Goal: Information Seeking & Learning: Check status

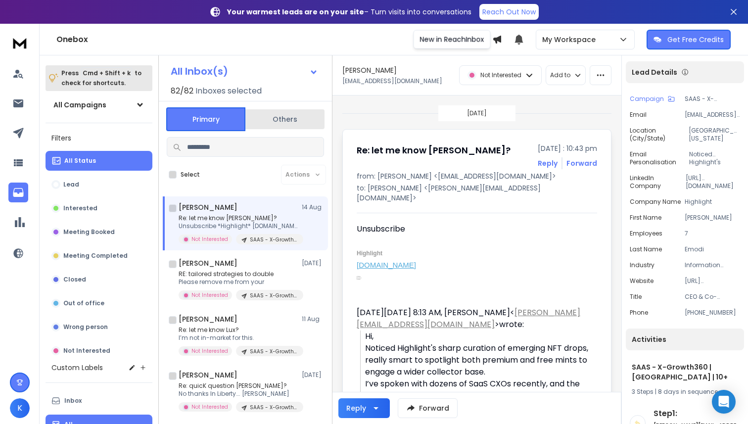
scroll to position [145, 0]
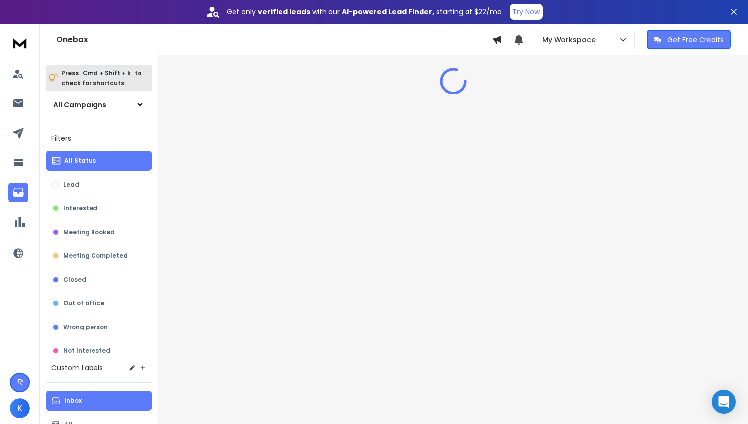
click at [495, 44] on div "My Workspace Get Free Credits" at bounding box center [611, 40] width 238 height 20
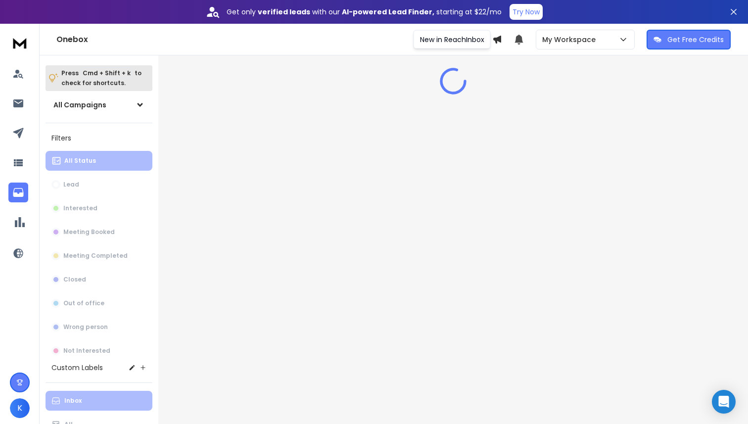
click at [497, 37] on icon at bounding box center [497, 40] width 10 height 10
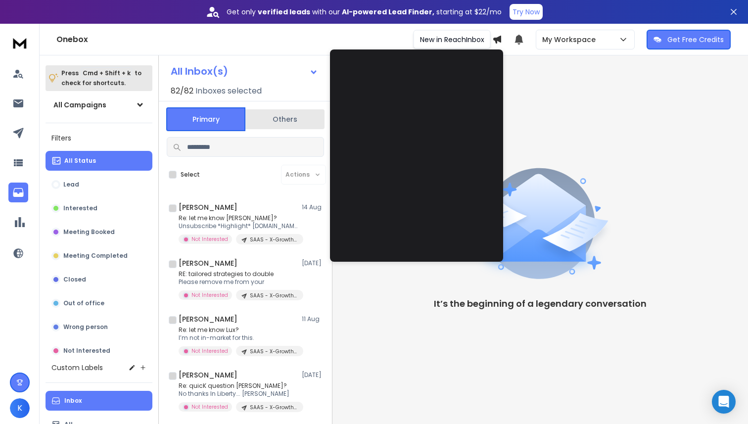
click at [497, 37] on icon at bounding box center [497, 40] width 10 height 10
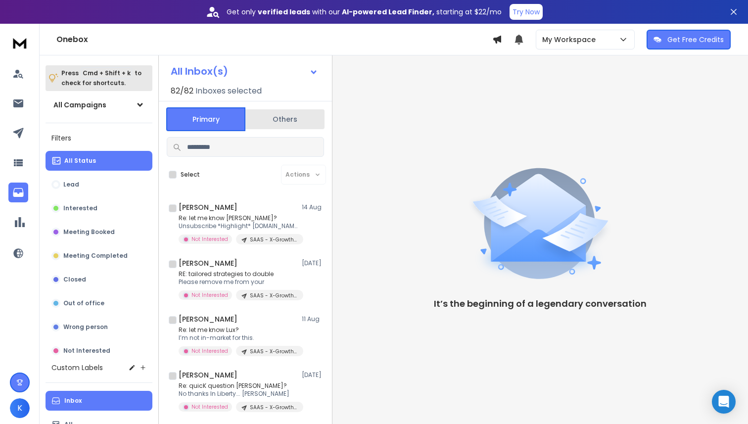
click at [497, 37] on icon at bounding box center [497, 40] width 10 height 10
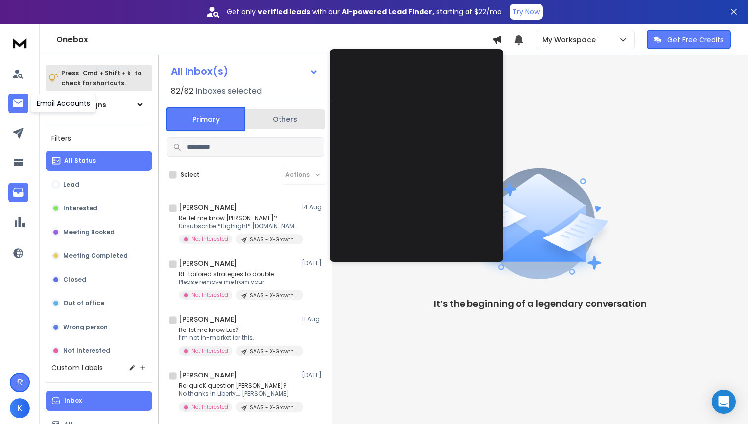
click at [23, 100] on icon at bounding box center [18, 103] width 12 height 12
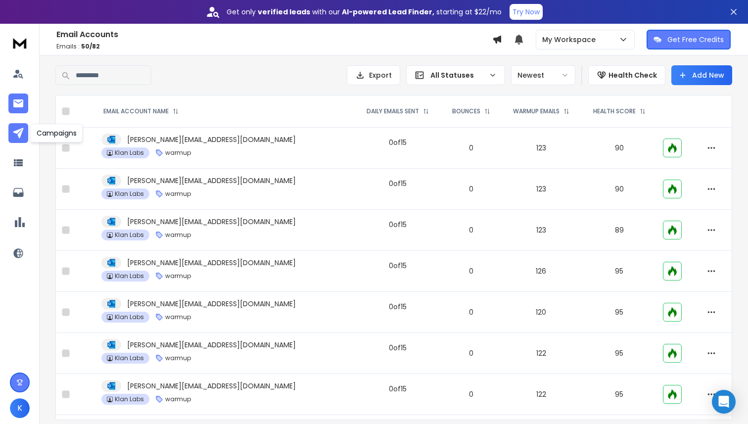
click at [26, 137] on link at bounding box center [18, 133] width 20 height 20
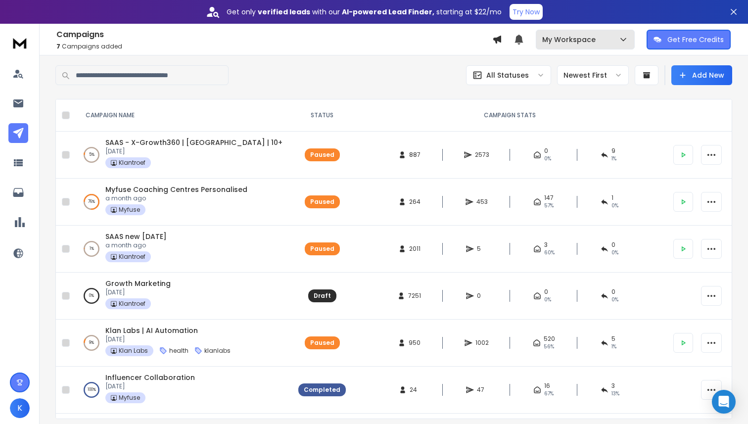
click at [580, 36] on p "My Workspace" at bounding box center [570, 40] width 57 height 10
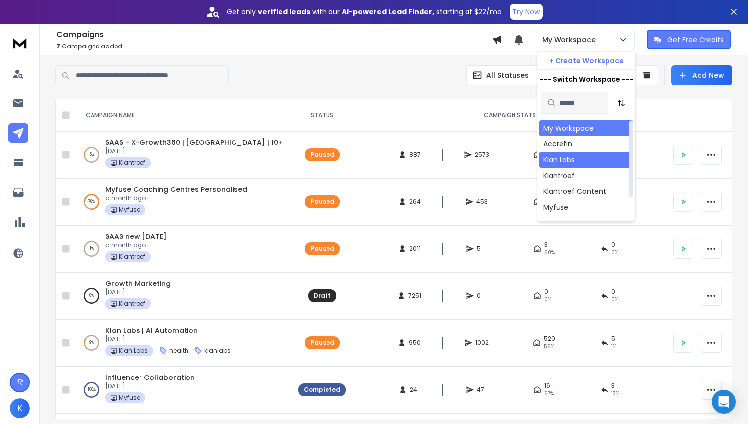
click at [564, 160] on div "Klan Labs" at bounding box center [559, 160] width 32 height 10
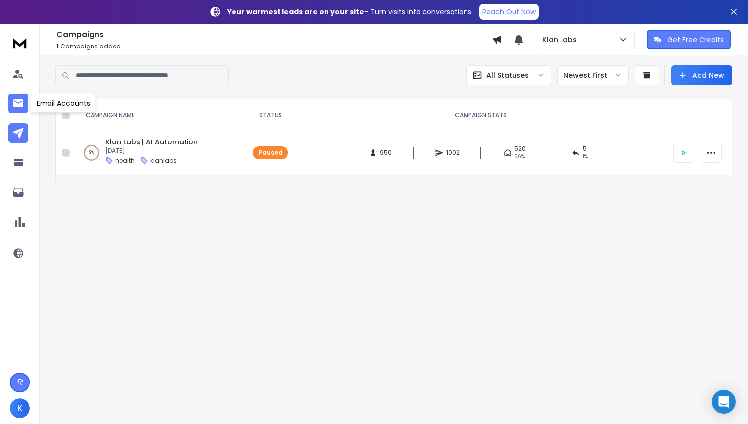
click at [19, 105] on icon at bounding box center [18, 103] width 10 height 8
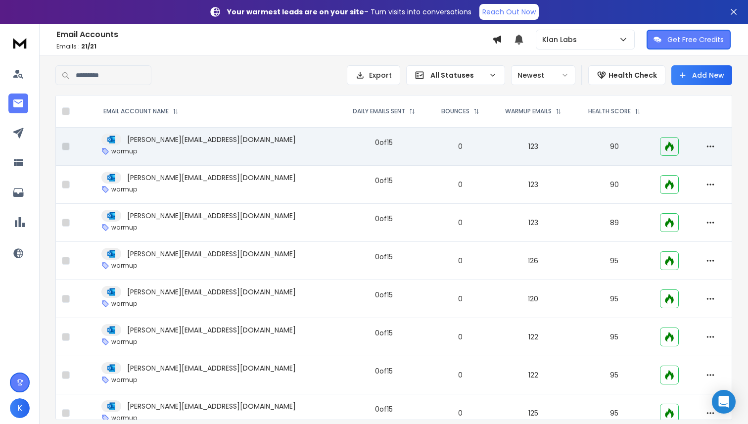
click at [234, 145] on div "[PERSON_NAME][EMAIL_ADDRESS][DOMAIN_NAME]" at bounding box center [216, 140] width 231 height 12
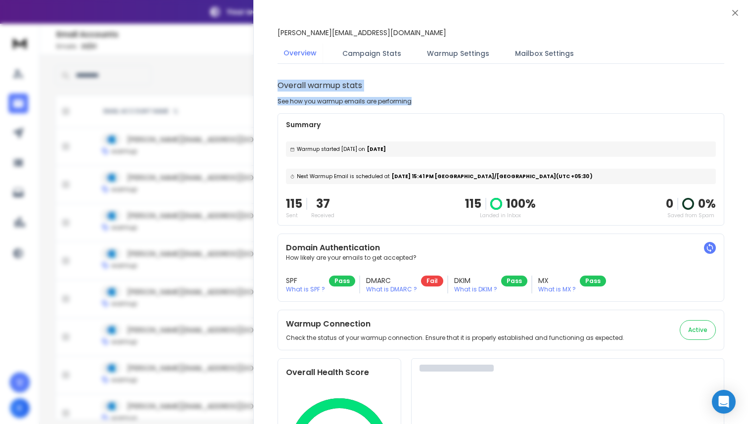
drag, startPoint x: 321, startPoint y: 88, endPoint x: 443, endPoint y: 100, distance: 122.7
click at [443, 100] on div "[PERSON_NAME][EMAIL_ADDRESS][DOMAIN_NAME] Overview Campaign Stats Warmup Settin…" at bounding box center [501, 403] width 470 height 783
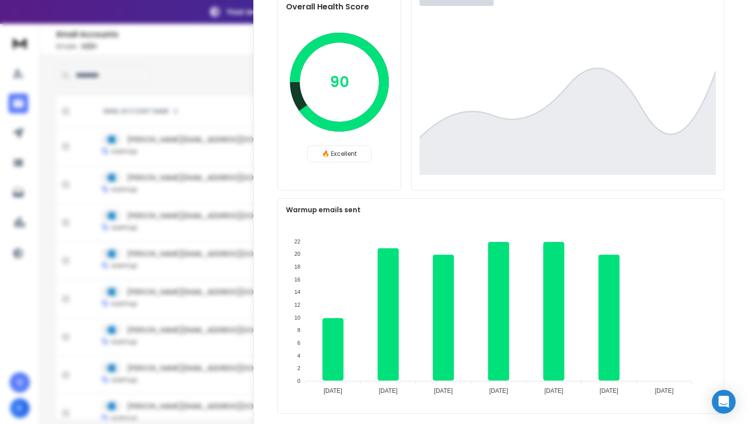
scroll to position [368, 0]
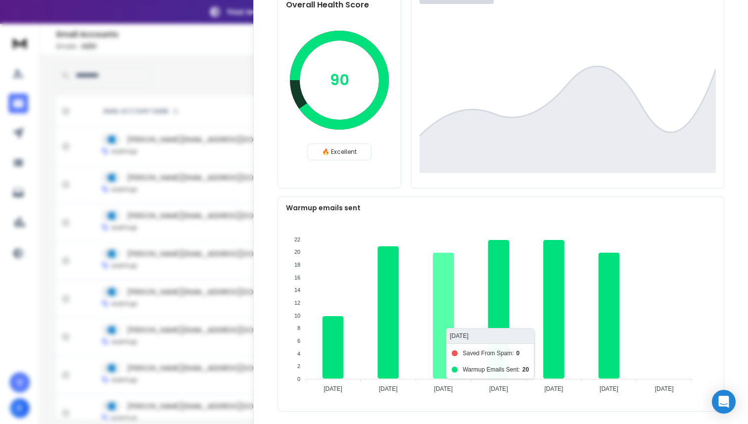
click at [442, 293] on icon at bounding box center [443, 316] width 21 height 126
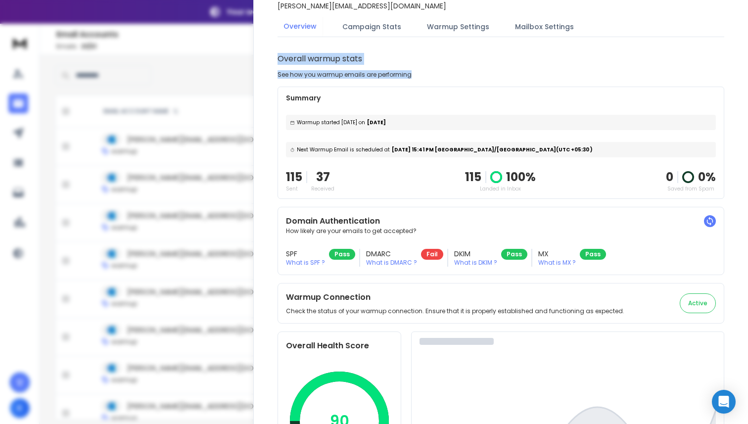
scroll to position [0, 0]
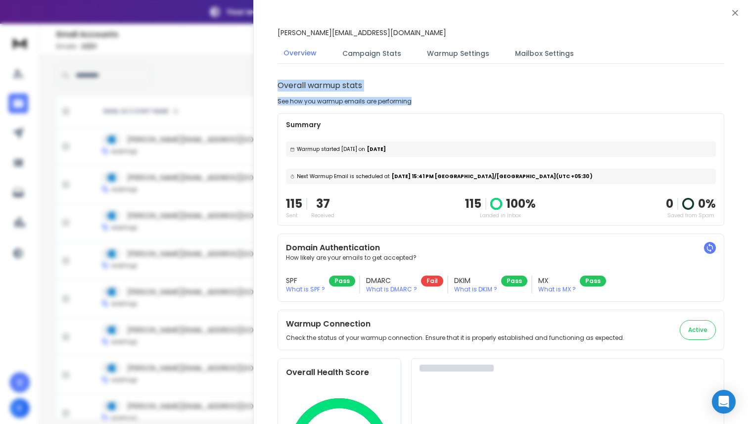
click at [507, 211] on p "100 %" at bounding box center [521, 204] width 30 height 16
click at [507, 213] on p "Landed in Inbox" at bounding box center [500, 215] width 71 height 7
click at [538, 216] on div "115 Sent 37 Received 115 100 % Landed in Inbox 0 0 % Saved from Spam" at bounding box center [501, 207] width 430 height 23
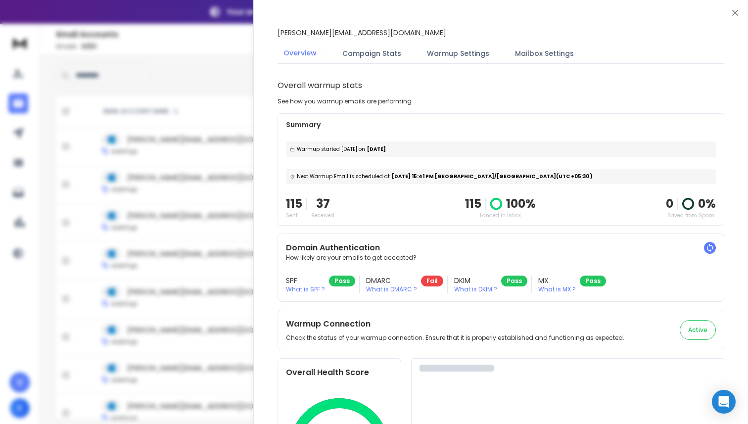
click at [175, 193] on div at bounding box center [374, 212] width 748 height 424
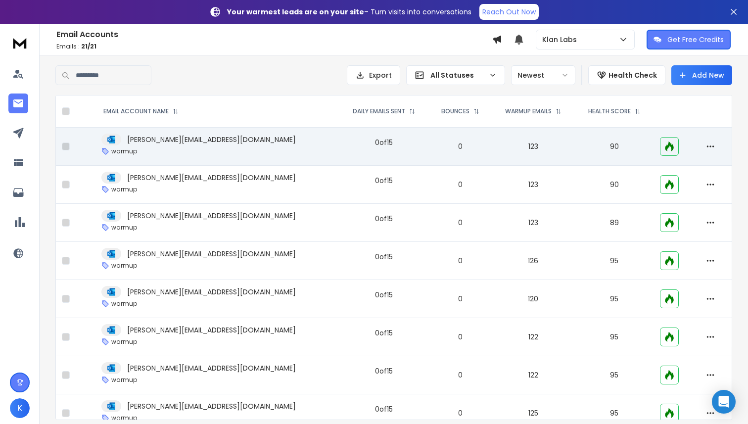
click at [363, 154] on tr "[PERSON_NAME][EMAIL_ADDRESS][DOMAIN_NAME] warmup 0 of 15 0 123 90" at bounding box center [394, 147] width 676 height 38
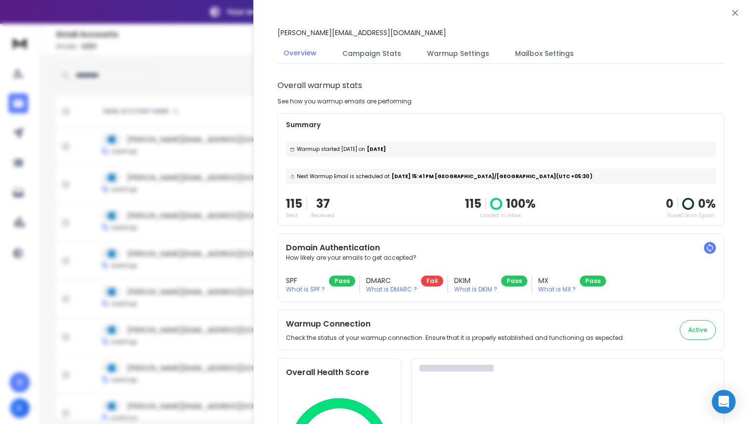
click at [367, 58] on button "Campaign Stats" at bounding box center [371, 54] width 71 height 22
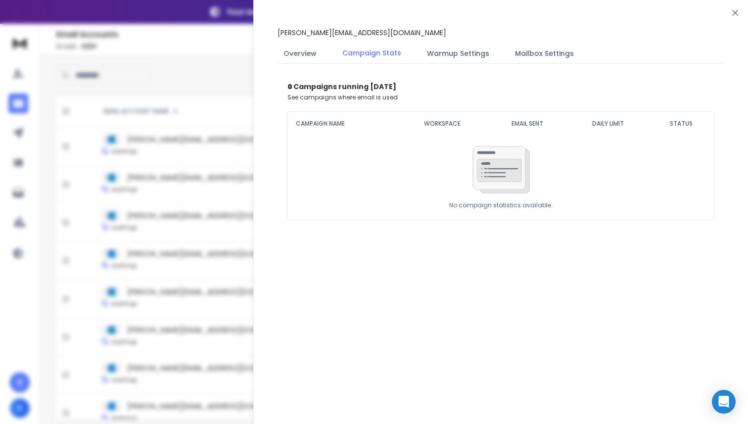
click at [295, 52] on button "Overview" at bounding box center [299, 54] width 45 height 22
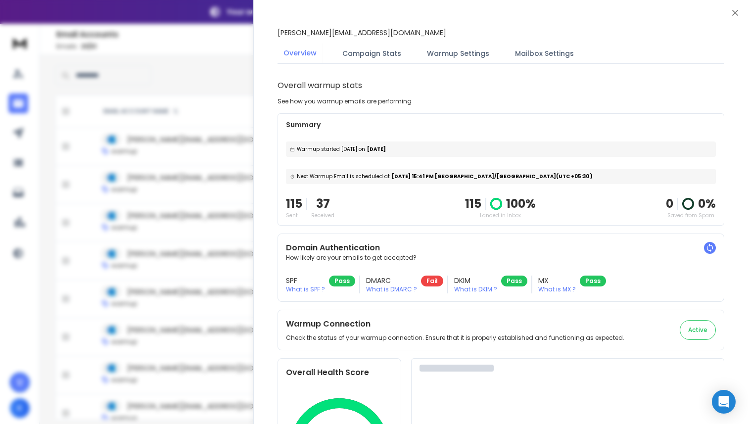
click at [473, 48] on button "Warmup Settings" at bounding box center [458, 54] width 74 height 22
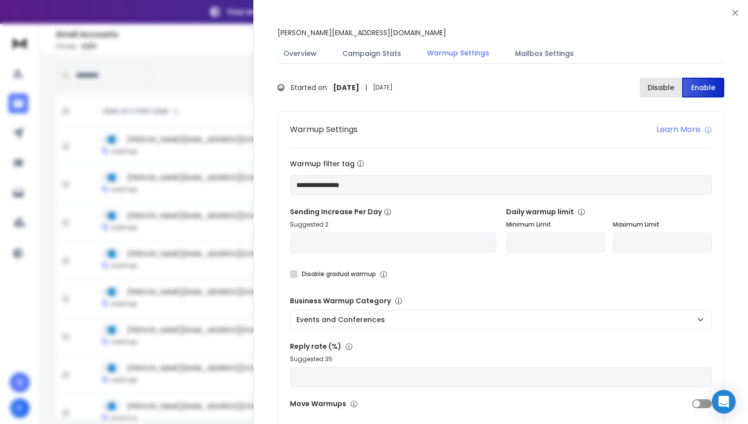
click at [303, 54] on button "Overview" at bounding box center [299, 54] width 45 height 22
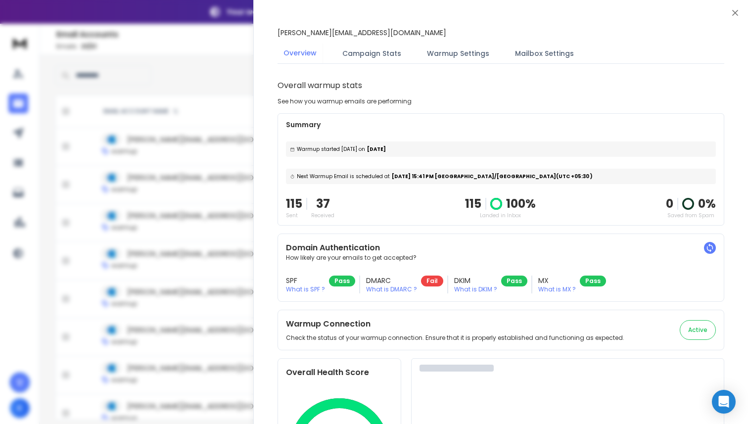
click at [530, 50] on button "Mailbox Settings" at bounding box center [544, 54] width 71 height 22
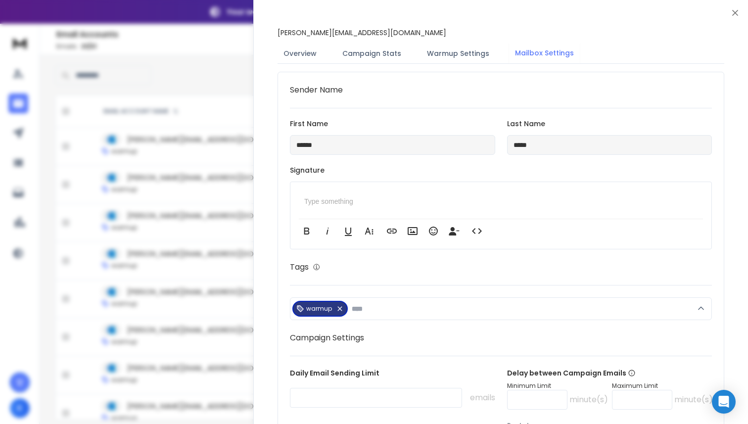
click at [310, 55] on button "Overview" at bounding box center [299, 54] width 45 height 22
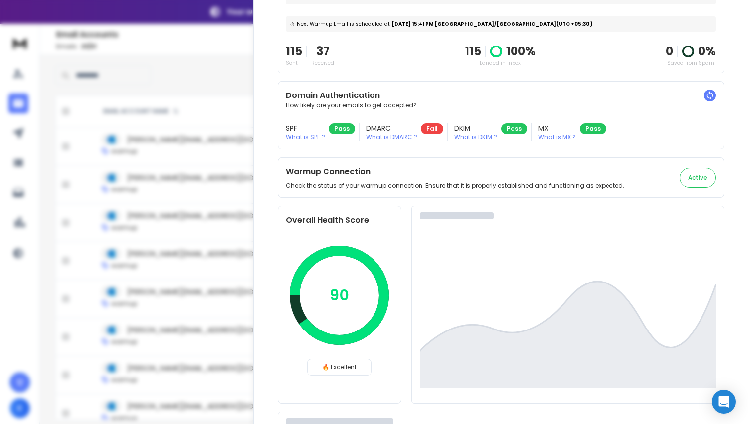
scroll to position [184, 0]
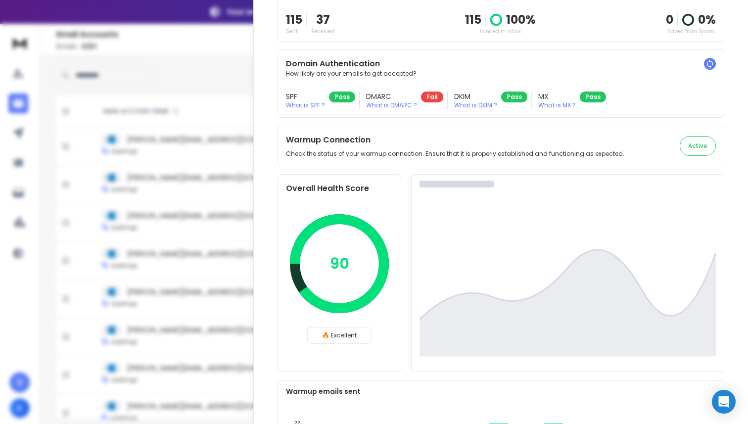
click at [348, 340] on div "🔥 Excellent" at bounding box center [339, 335] width 64 height 17
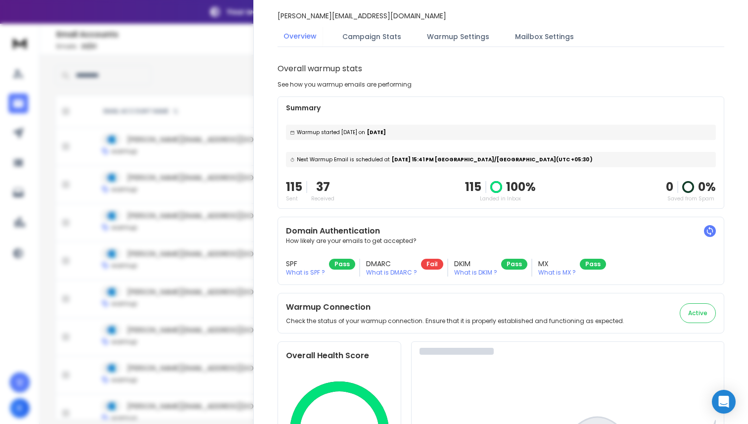
scroll to position [0, 0]
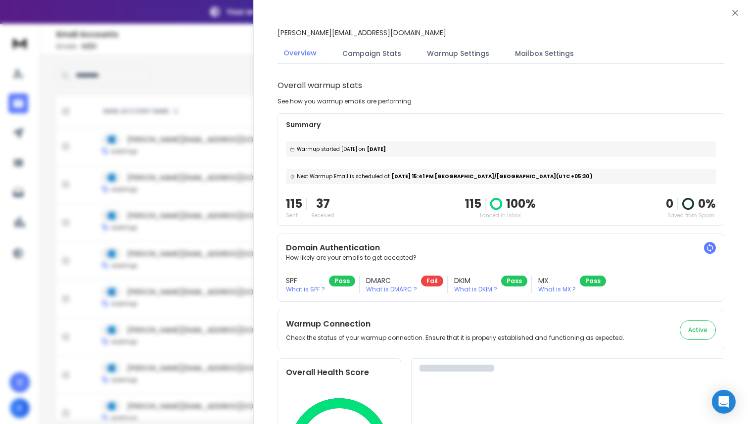
click at [528, 52] on button "Mailbox Settings" at bounding box center [544, 54] width 71 height 22
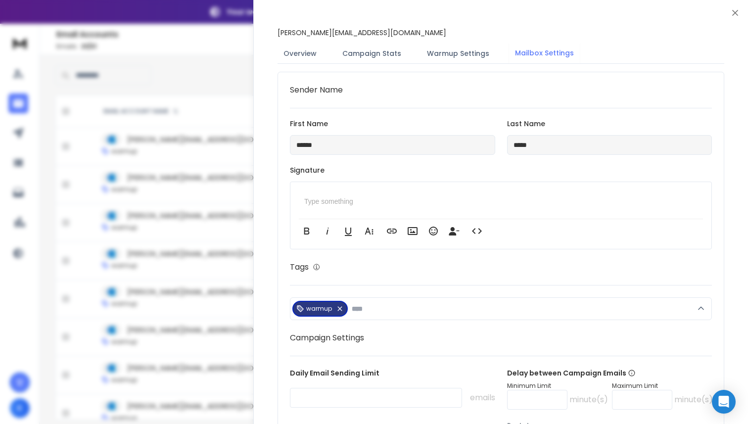
click at [464, 53] on button "Warmup Settings" at bounding box center [458, 54] width 74 height 22
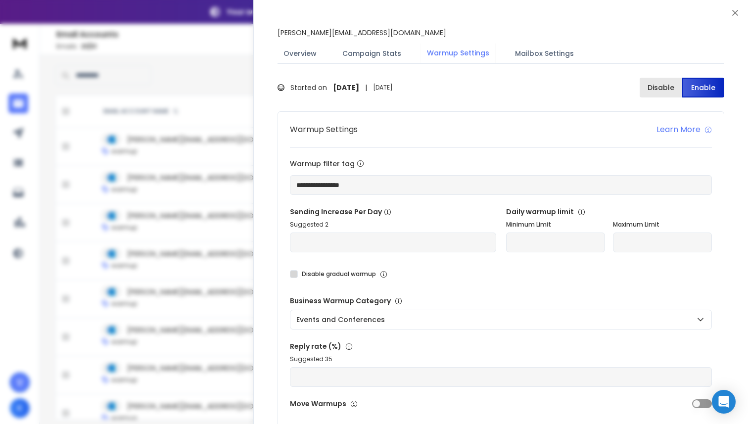
scroll to position [116, 0]
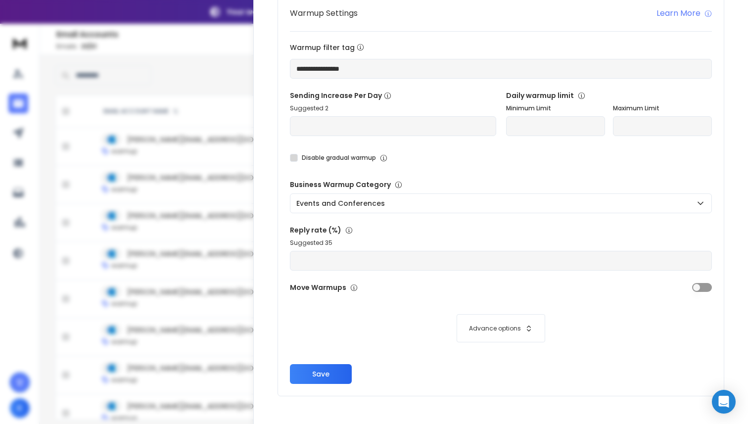
click at [480, 326] on p "Advance options" at bounding box center [495, 328] width 52 height 8
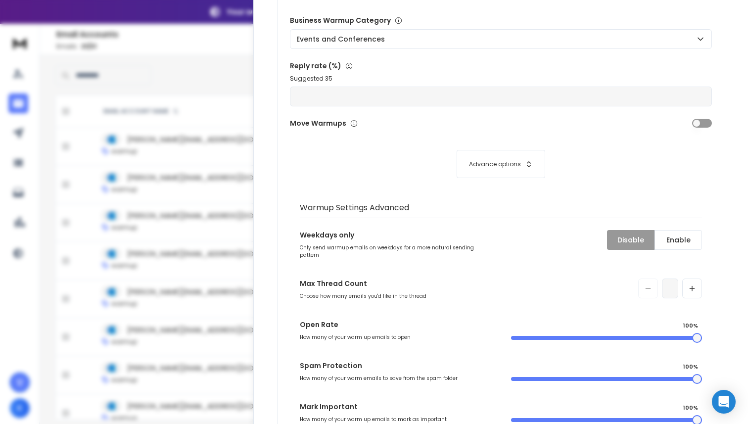
scroll to position [284, 0]
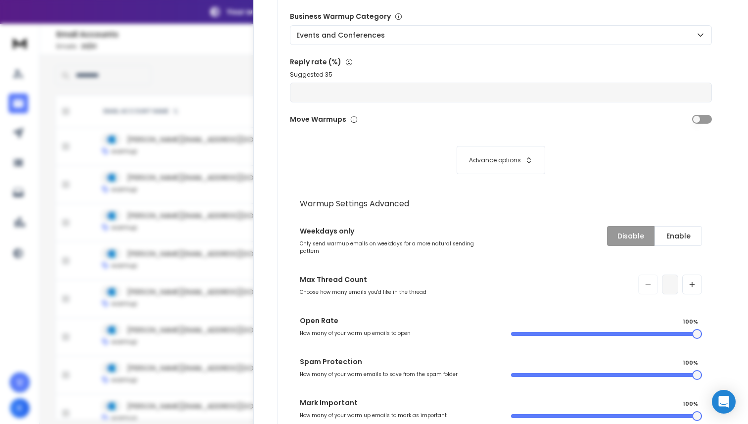
click at [697, 118] on button "button" at bounding box center [702, 119] width 20 height 9
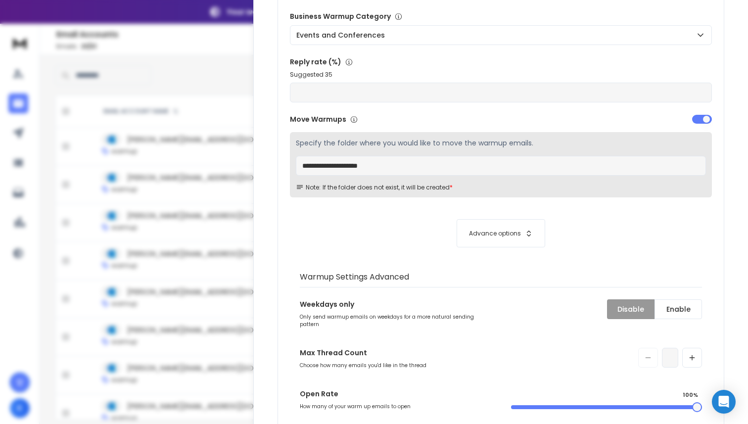
click at [695, 115] on button "button" at bounding box center [702, 119] width 20 height 9
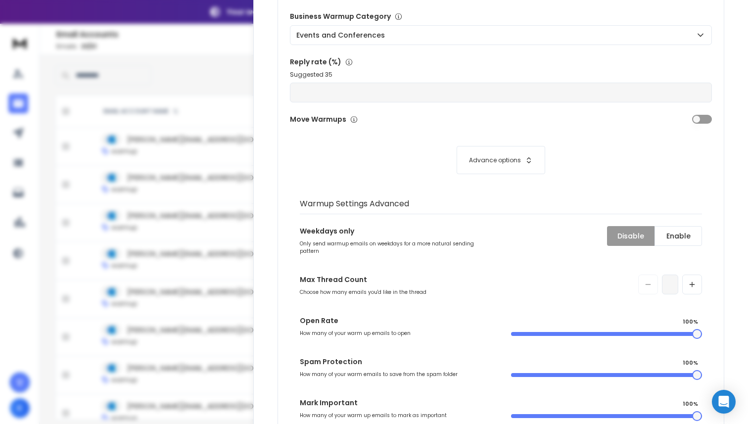
click at [198, 146] on div at bounding box center [374, 212] width 748 height 424
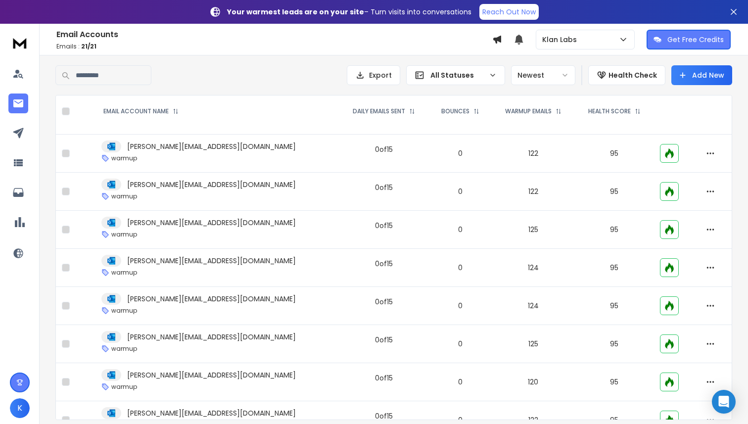
scroll to position [0, 0]
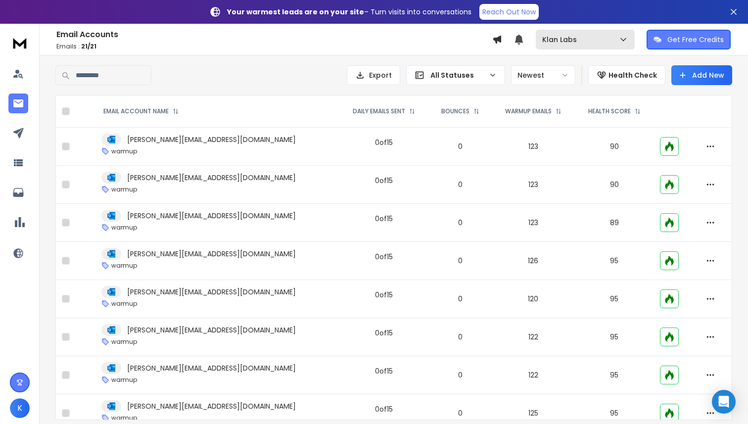
click at [598, 44] on div "Klan Labs" at bounding box center [585, 40] width 86 height 10
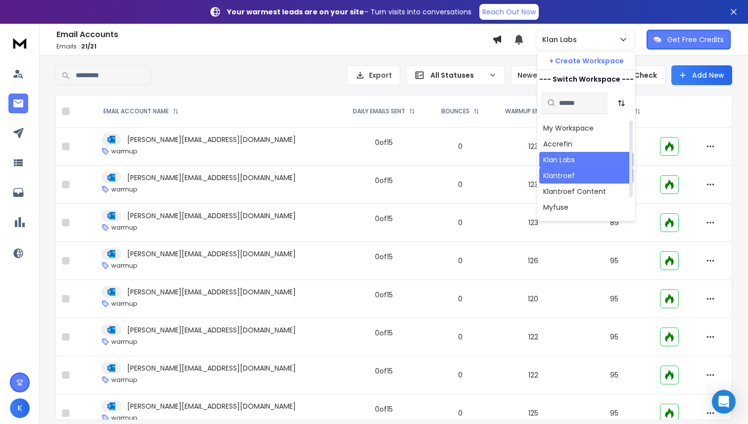
click at [574, 178] on div "Klantroef" at bounding box center [559, 176] width 32 height 10
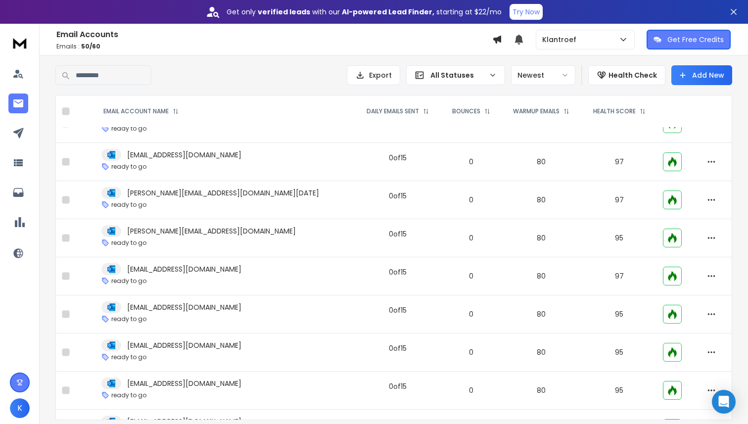
scroll to position [271, 0]
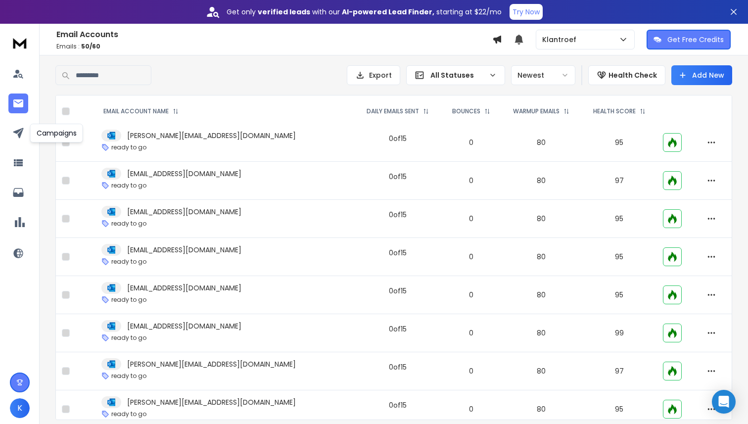
click at [29, 122] on div at bounding box center [19, 165] width 23 height 203
click at [24, 128] on link at bounding box center [18, 133] width 20 height 20
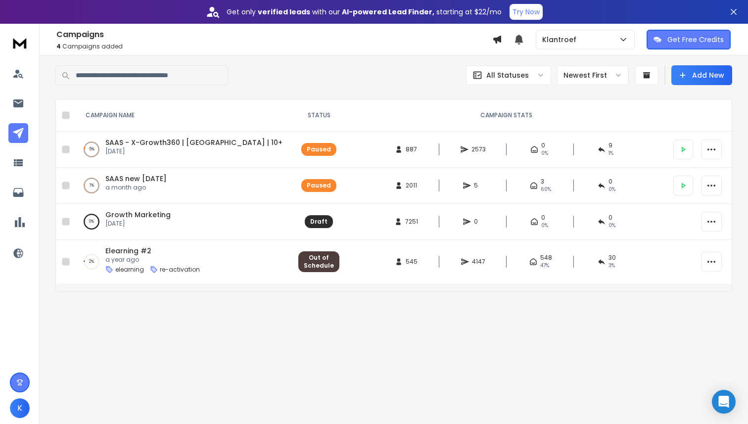
click at [734, 9] on icon at bounding box center [733, 11] width 9 height 9
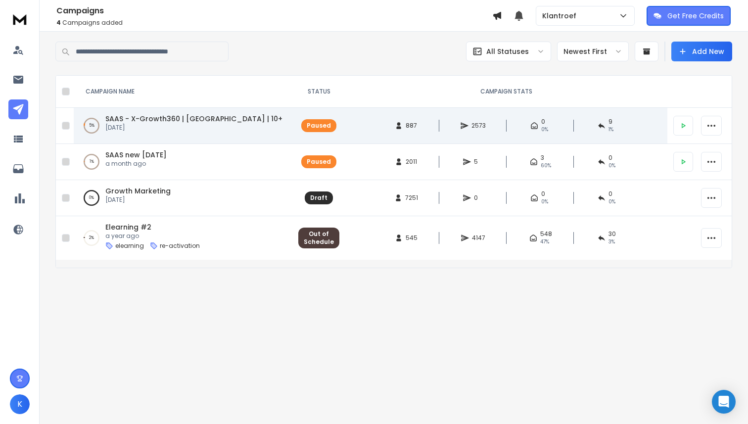
click at [184, 140] on td "5 % SAAS - X-Growth360 | US | 10+ 13 days ago" at bounding box center [183, 126] width 219 height 36
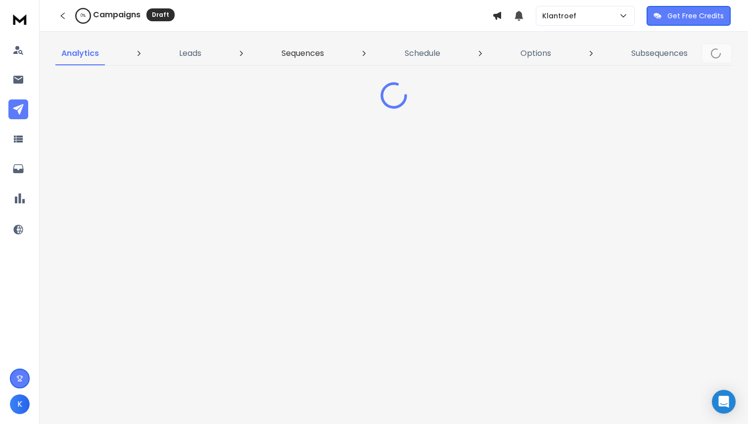
click at [308, 59] on p "Sequences" at bounding box center [302, 53] width 43 height 12
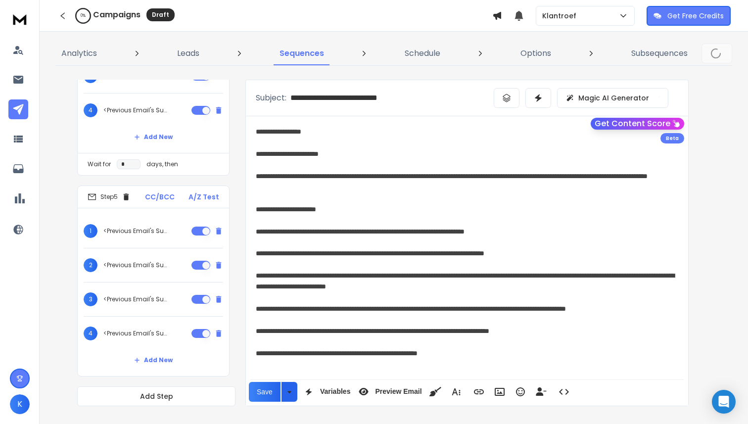
scroll to position [14, 0]
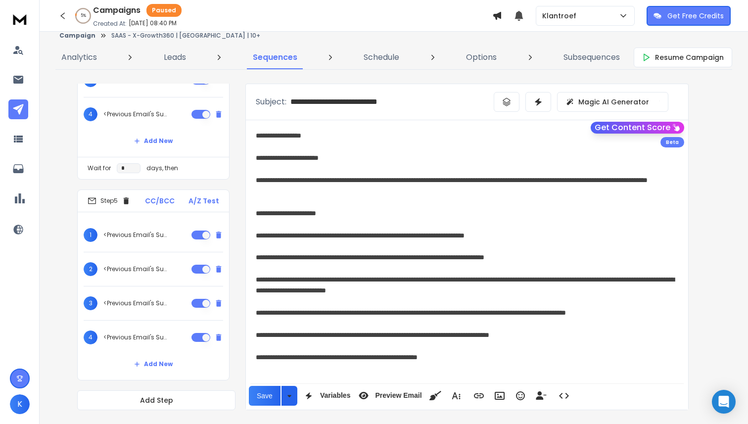
click at [123, 230] on div "1 <Previous Email's Subject>" at bounding box center [125, 235] width 83 height 14
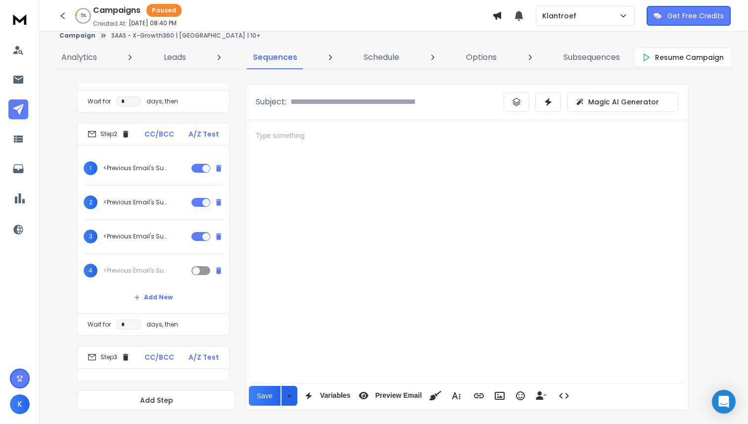
scroll to position [0, 0]
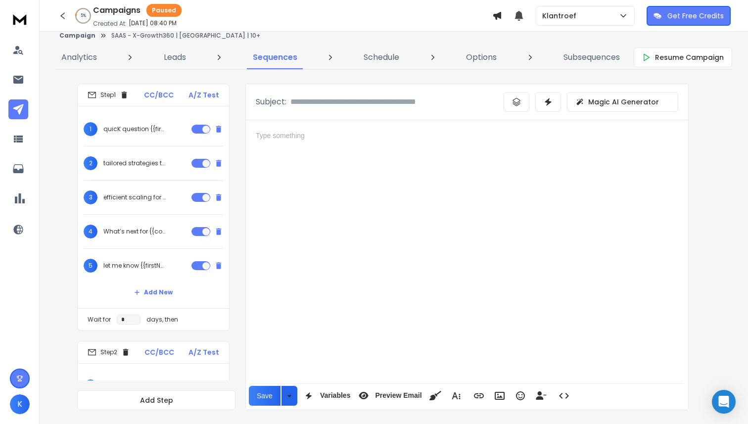
click at [125, 138] on div "1 quicK question {{firstName}}?" at bounding box center [153, 129] width 139 height 34
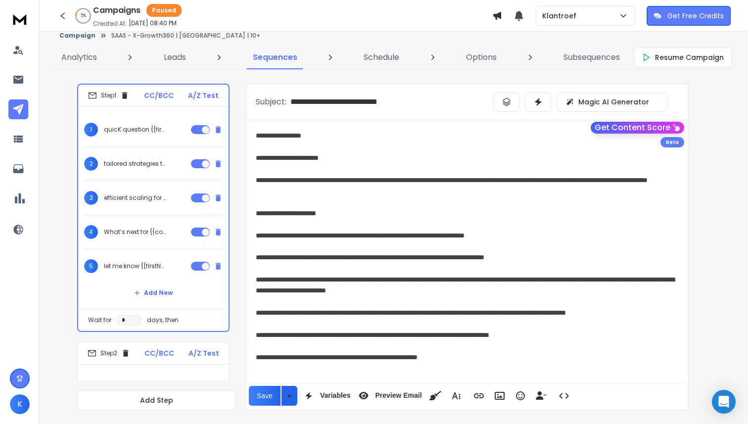
click at [127, 154] on div "2 tailored strategies to double ARR for {{companyName}}!" at bounding box center [153, 164] width 138 height 34
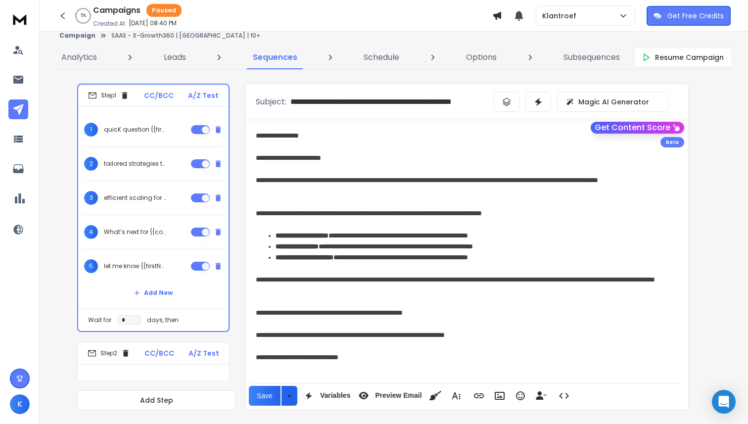
click at [129, 190] on div "3 efficient scaling for your SaaS startup {{firstName}}!" at bounding box center [153, 198] width 138 height 34
type input "**********"
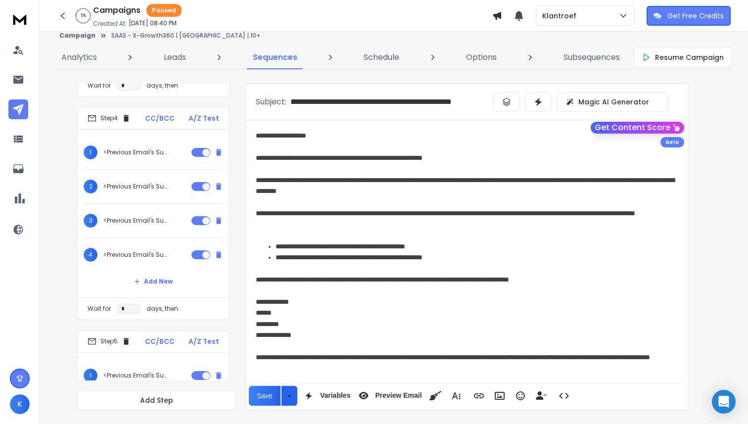
scroll to position [822, 0]
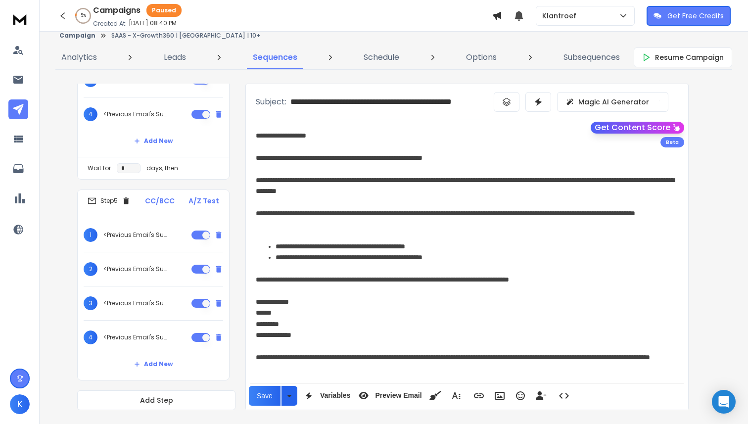
click at [134, 247] on div "1 <Previous Email's Subject>" at bounding box center [153, 235] width 139 height 34
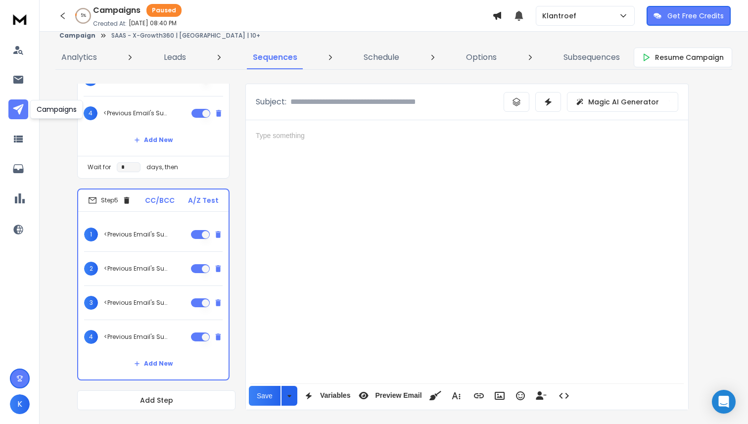
click at [16, 111] on icon at bounding box center [18, 109] width 12 height 12
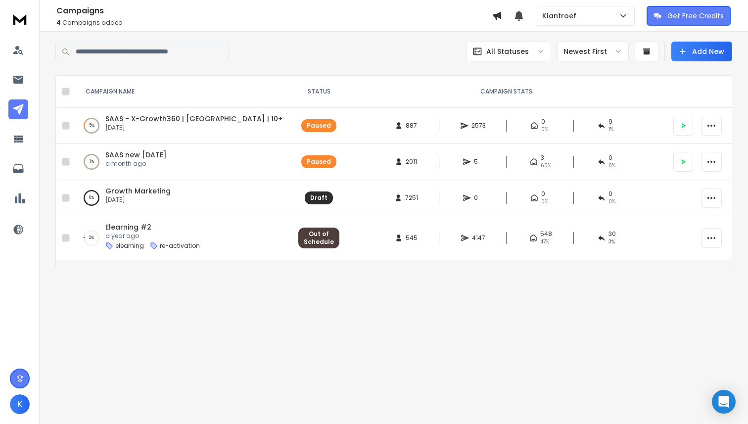
click at [210, 24] on p "4 Campaigns added" at bounding box center [274, 23] width 436 height 8
drag, startPoint x: 132, startPoint y: 21, endPoint x: 51, endPoint y: 6, distance: 82.1
click at [51, 6] on div "Campaigns 4 Campaigns added Klantroef Get Free Credits" at bounding box center [374, 16] width 748 height 32
click at [223, 8] on h1 "Campaigns" at bounding box center [274, 11] width 436 height 12
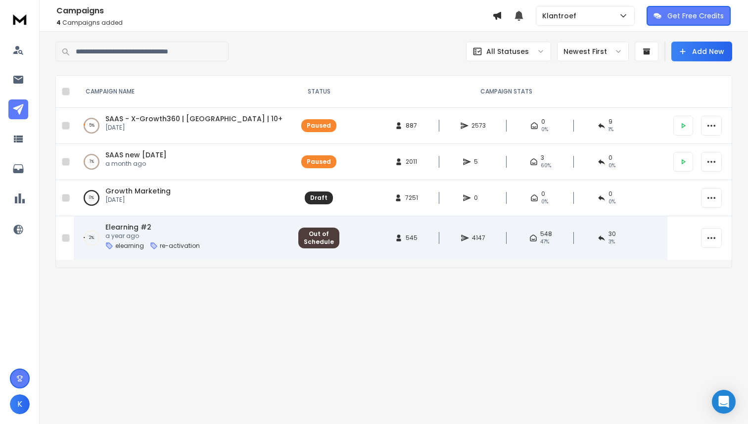
click at [351, 244] on div "545 4147 548 47 % 30 3 %" at bounding box center [506, 238] width 310 height 16
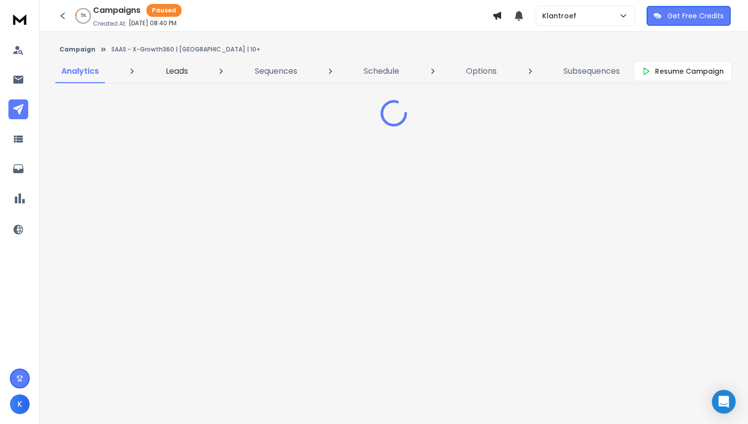
click at [168, 72] on p "Leads" at bounding box center [177, 71] width 22 height 12
click at [238, 69] on div "Analytics Leads Sequences Schedule Options Subsequences" at bounding box center [340, 71] width 570 height 24
click at [259, 70] on p "Sequences" at bounding box center [276, 71] width 43 height 12
click at [266, 48] on div "Campaign SAAS - X-Growth360 | US | 10+" at bounding box center [393, 50] width 677 height 16
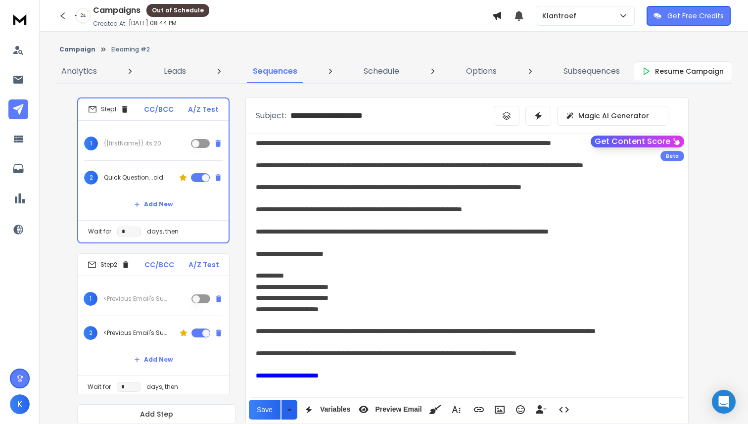
scroll to position [29, 0]
click at [88, 73] on p "Analytics" at bounding box center [79, 71] width 36 height 12
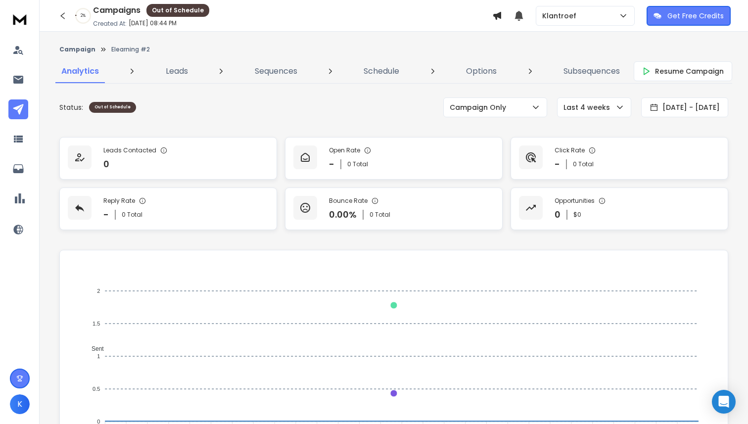
click at [568, 112] on p "Last 4 weeks" at bounding box center [588, 107] width 50 height 10
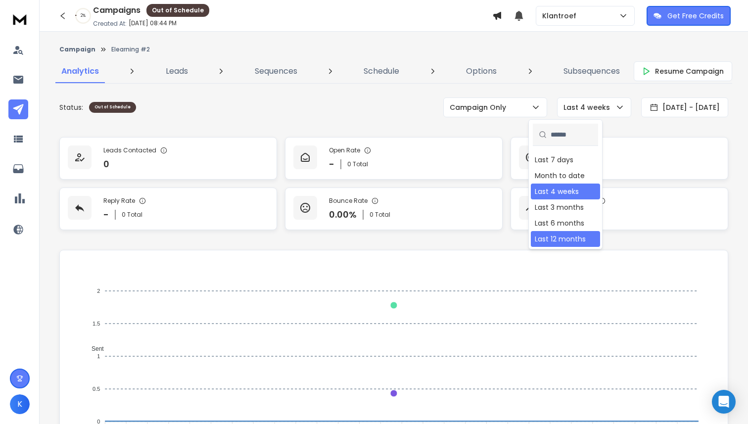
click at [573, 239] on div "Last 12 months" at bounding box center [560, 239] width 51 height 10
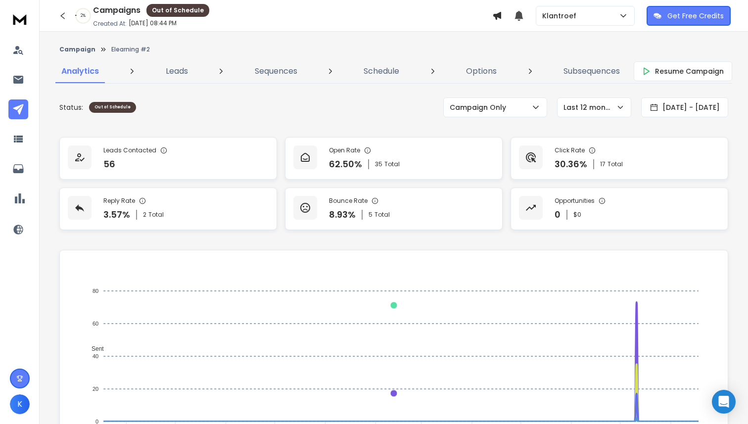
click at [572, 102] on p "Last 12 months" at bounding box center [589, 107] width 52 height 10
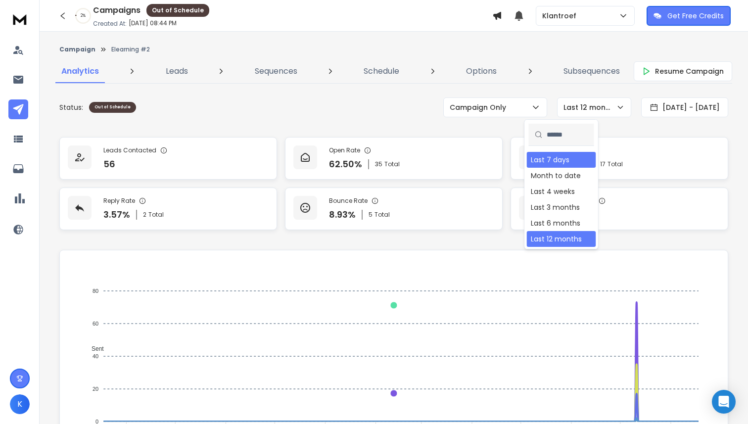
click at [552, 140] on input "text" at bounding box center [568, 135] width 42 height 22
click at [462, 130] on div "Status: Out of Schedule Resume Campaign Campaign Only Last 12 months 18 Aug 202…" at bounding box center [393, 350] width 669 height 506
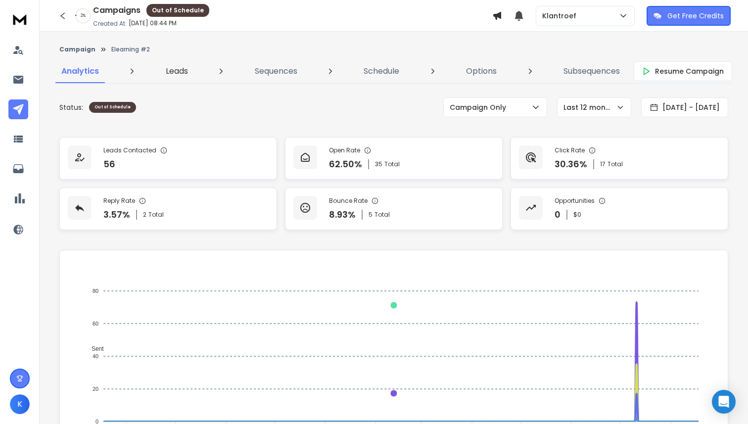
click at [188, 82] on link "Leads" at bounding box center [177, 71] width 34 height 24
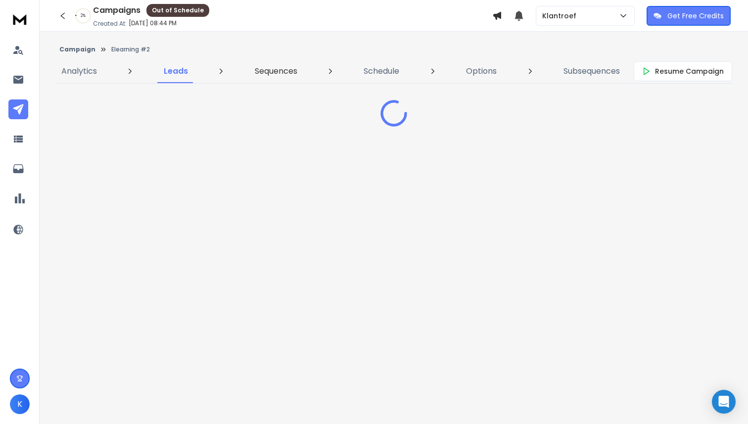
click at [264, 73] on p "Sequences" at bounding box center [276, 71] width 43 height 12
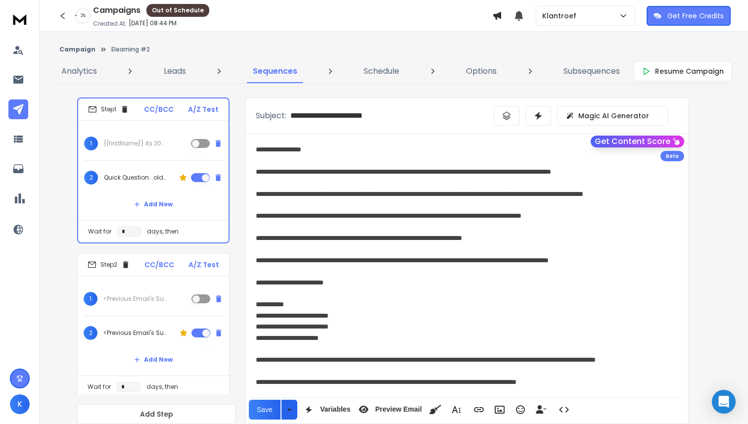
click at [296, 46] on div "Campaign Elearning #2" at bounding box center [393, 50] width 677 height 16
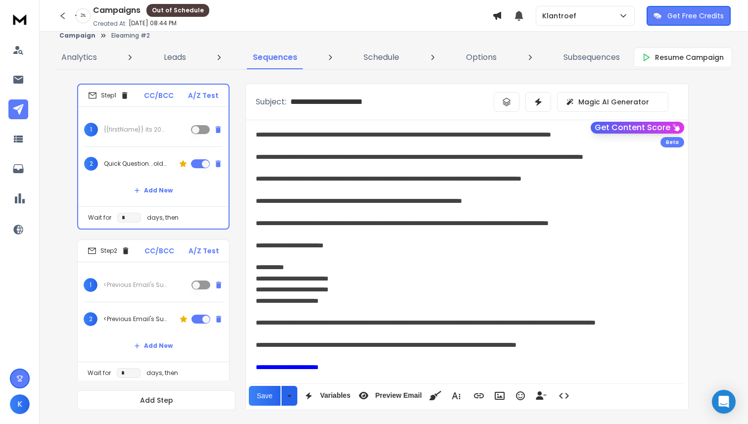
scroll to position [31, 0]
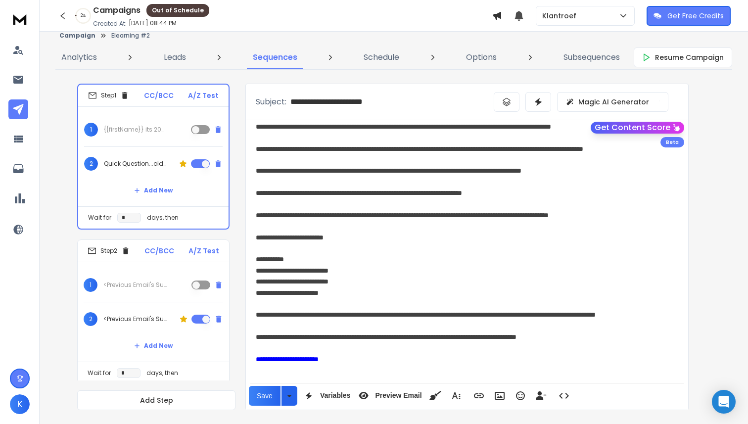
click at [123, 278] on div "1 <Previous Email's Subject>" at bounding box center [125, 285] width 83 height 14
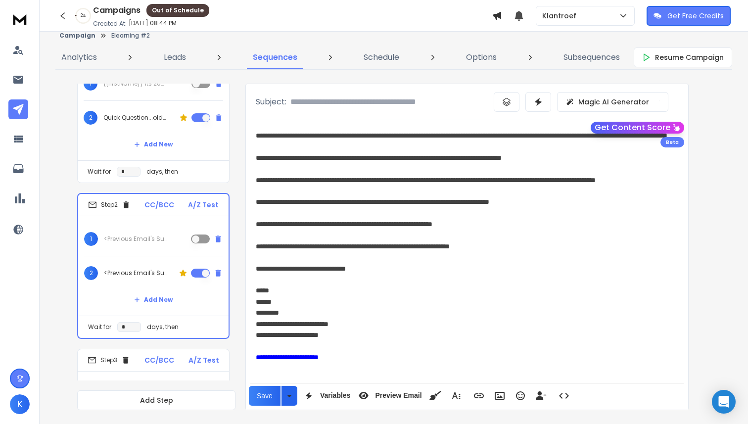
scroll to position [84, 0]
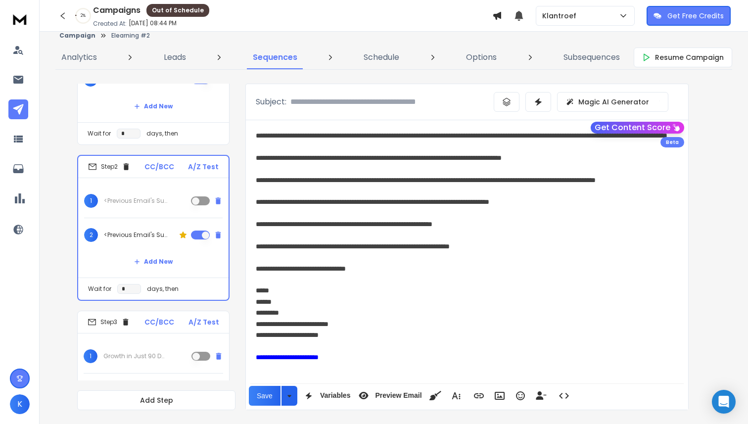
click at [129, 237] on p "<Previous Email's Subject>" at bounding box center [135, 235] width 63 height 8
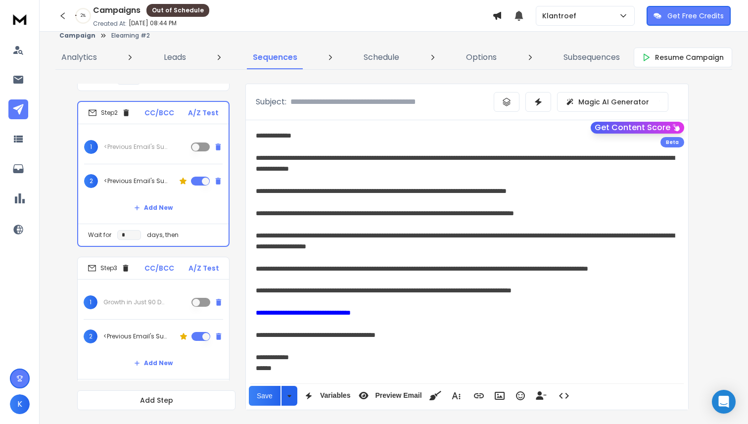
scroll to position [139, 0]
click at [138, 329] on div "2 <Previous Email's Subject>" at bounding box center [125, 335] width 83 height 14
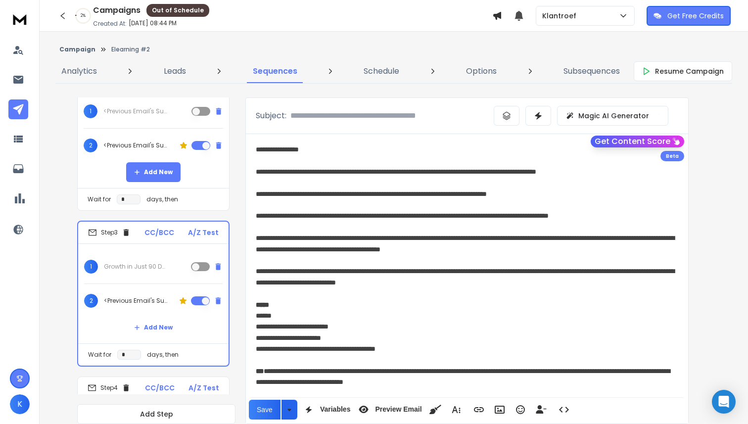
scroll to position [0, 0]
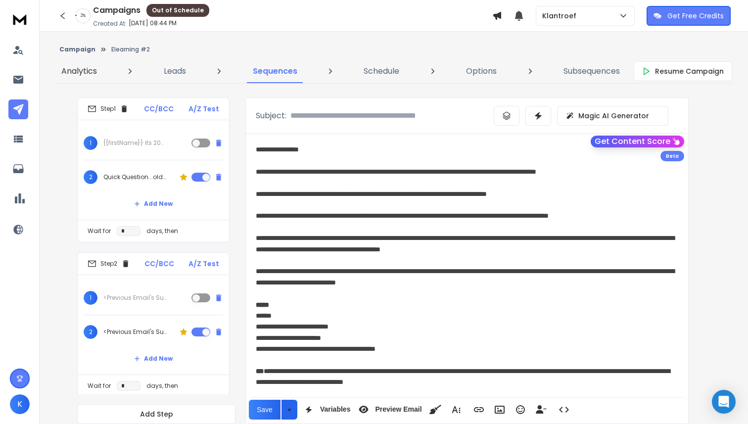
click at [78, 75] on p "Analytics" at bounding box center [79, 71] width 36 height 12
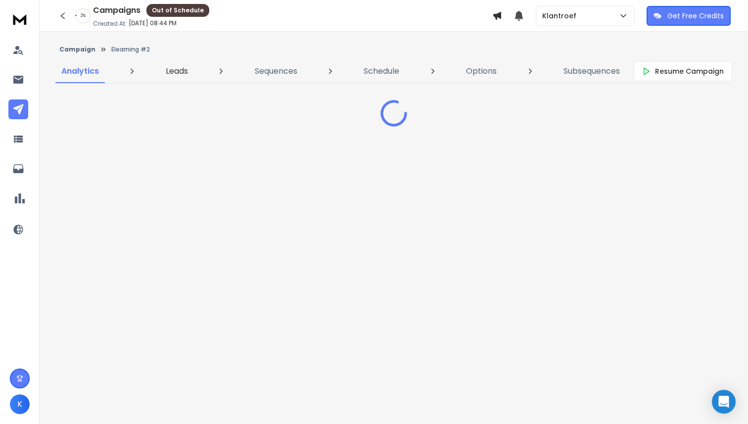
click at [172, 78] on link "Leads" at bounding box center [177, 71] width 34 height 24
click at [172, 78] on link "Leads" at bounding box center [176, 71] width 36 height 24
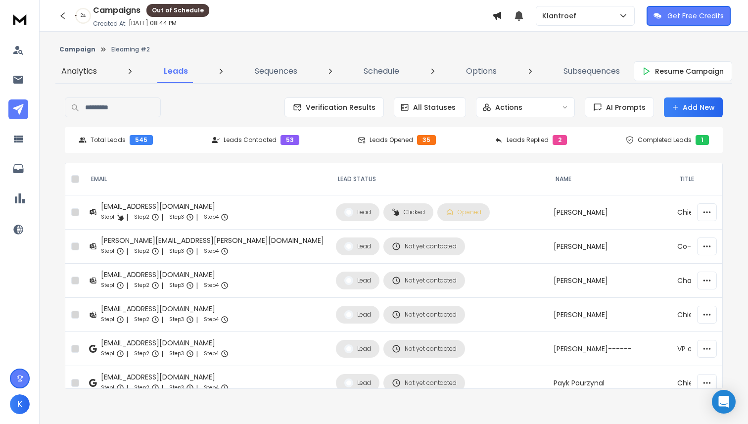
click at [91, 72] on p "Analytics" at bounding box center [79, 71] width 36 height 12
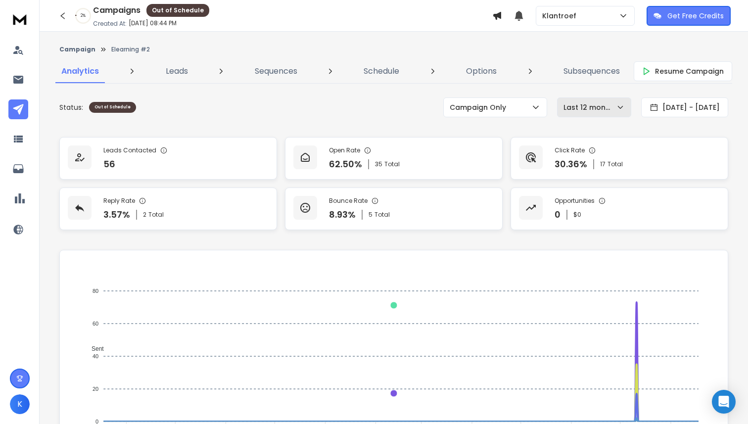
click at [557, 101] on button "Last 12 months" at bounding box center [594, 107] width 74 height 20
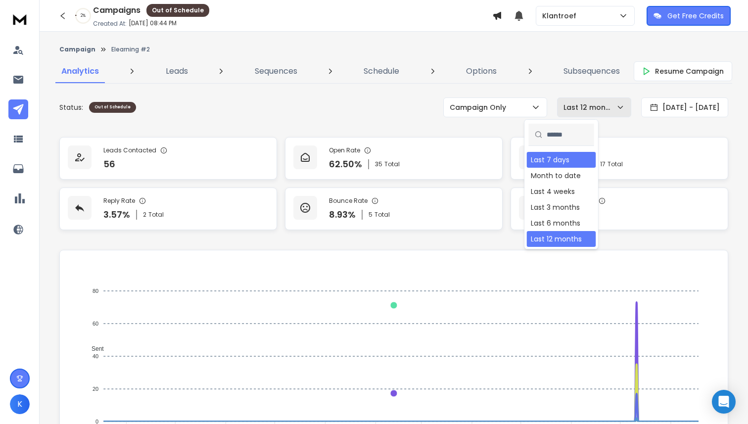
click at [557, 101] on button "Last 12 months" at bounding box center [594, 107] width 74 height 20
click at [641, 115] on button "18 Aug 2024 - 18 Aug 2025" at bounding box center [684, 107] width 87 height 20
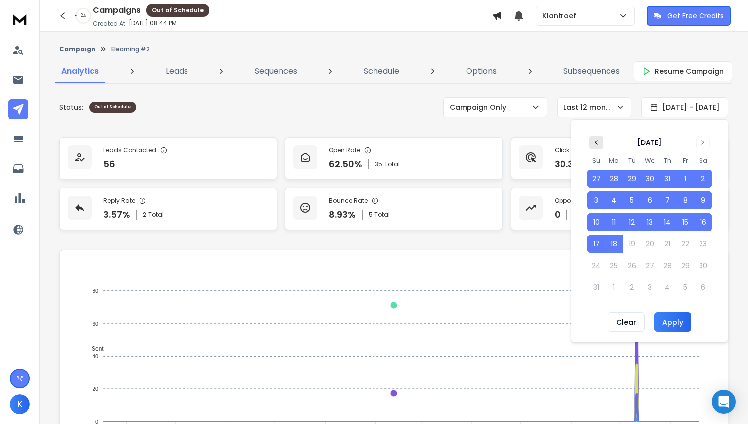
click at [594, 140] on icon "Go to previous month" at bounding box center [596, 142] width 8 height 8
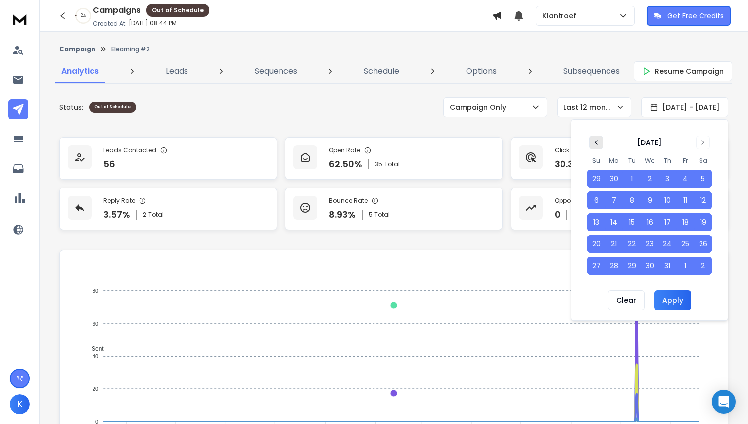
click at [594, 140] on icon "Go to previous month" at bounding box center [596, 142] width 8 height 8
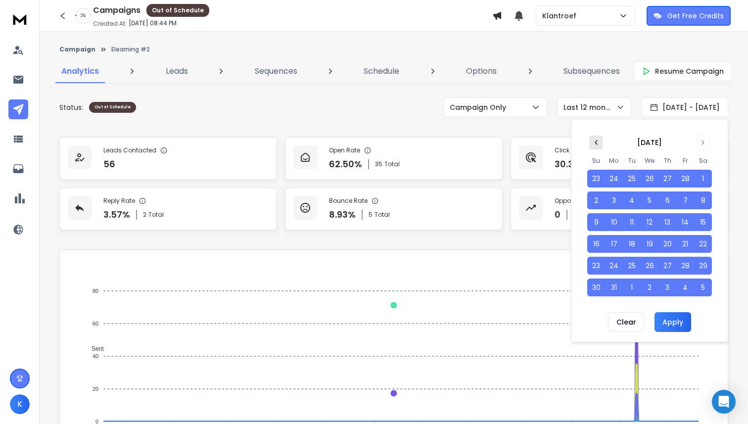
click at [594, 140] on icon "Go to previous month" at bounding box center [596, 142] width 8 height 8
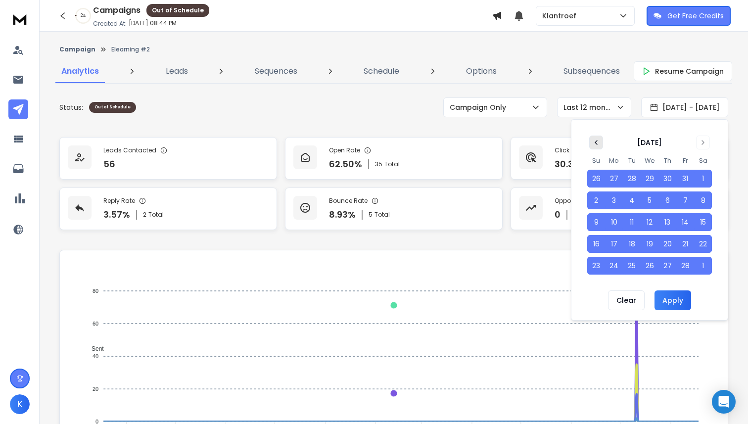
click at [594, 140] on icon "Go to previous month" at bounding box center [596, 142] width 8 height 8
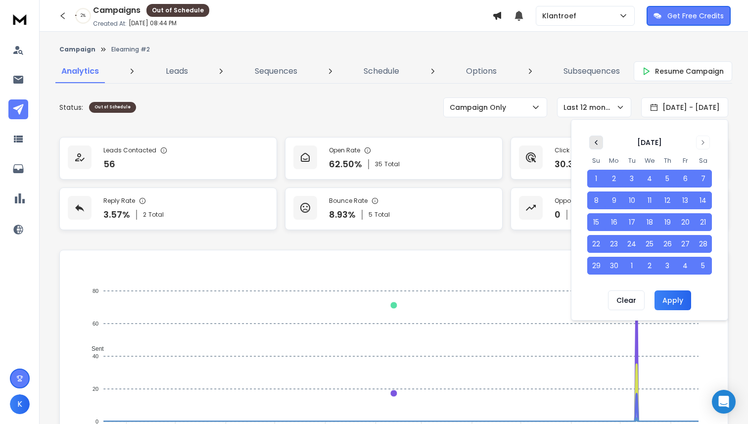
click at [594, 140] on icon "Go to previous month" at bounding box center [596, 142] width 8 height 8
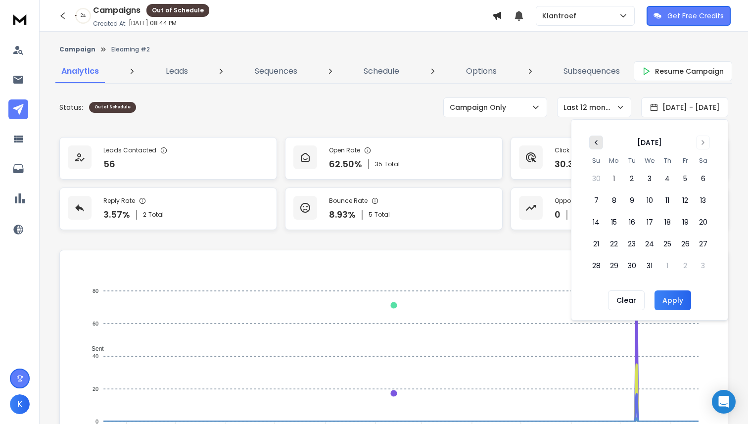
click at [594, 140] on icon "Go to previous month" at bounding box center [596, 142] width 8 height 8
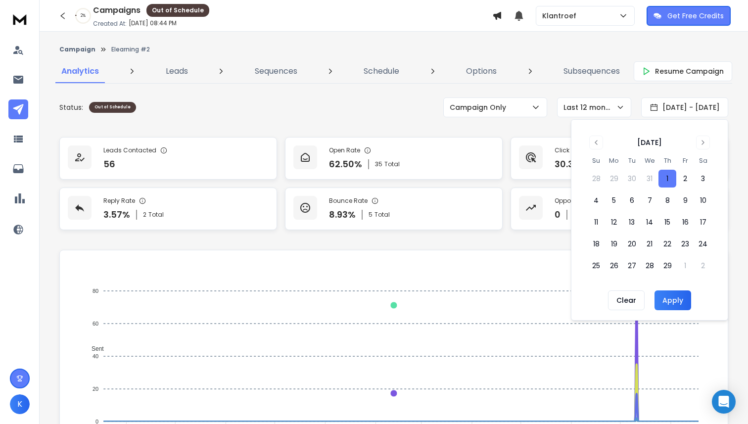
click at [666, 176] on button "1" at bounding box center [667, 179] width 18 height 18
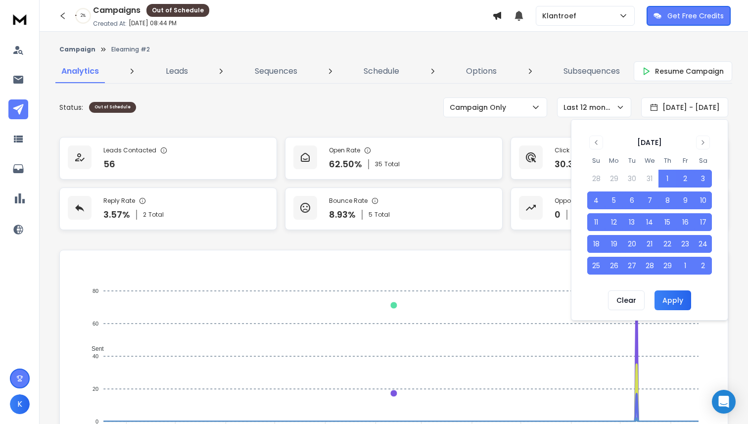
click at [667, 296] on button "Apply" at bounding box center [672, 300] width 37 height 20
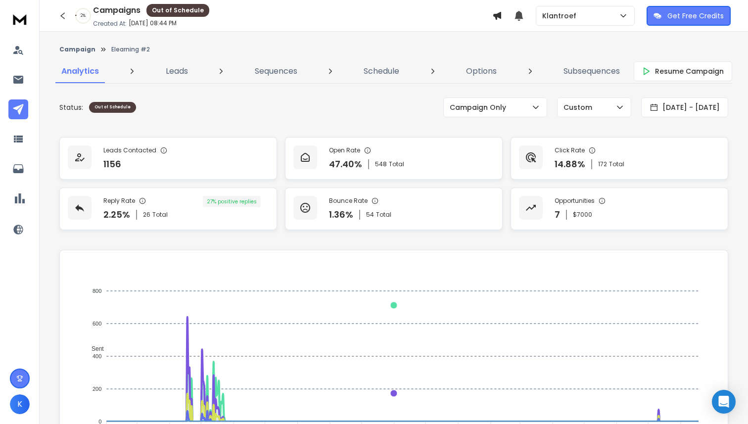
click at [28, 110] on div at bounding box center [19, 111] width 23 height 24
click at [20, 108] on icon at bounding box center [18, 109] width 10 height 10
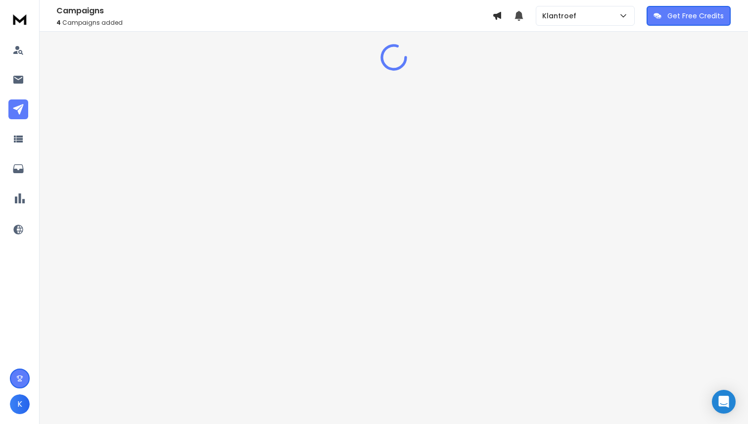
click at [341, 25] on p "4 Campaigns added" at bounding box center [274, 23] width 436 height 8
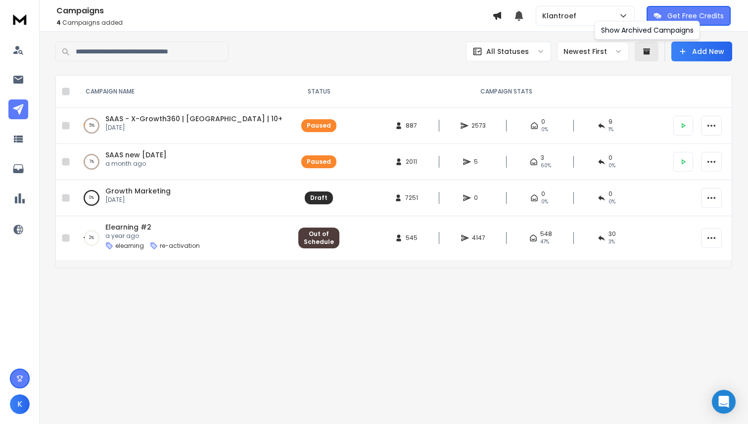
click at [643, 54] on button at bounding box center [647, 52] width 24 height 20
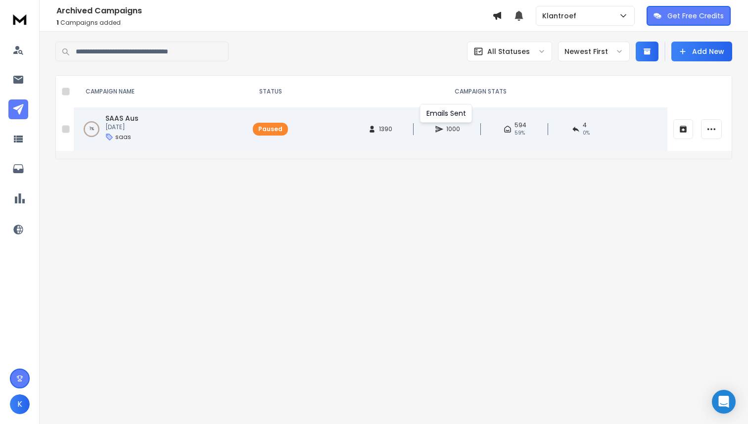
click at [443, 125] on div "1000" at bounding box center [447, 129] width 30 height 9
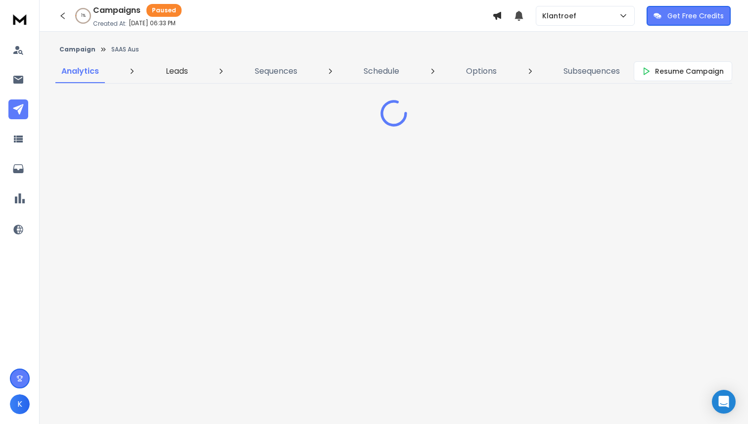
click at [173, 66] on p "Leads" at bounding box center [177, 71] width 22 height 12
click at [249, 68] on link "Sequences" at bounding box center [276, 71] width 54 height 24
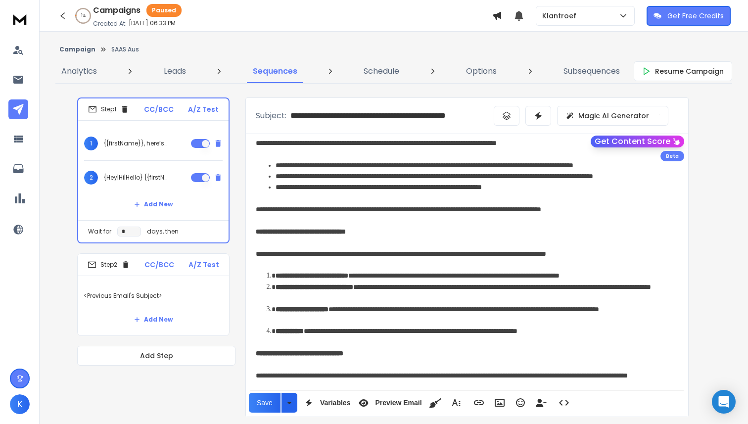
scroll to position [47, 0]
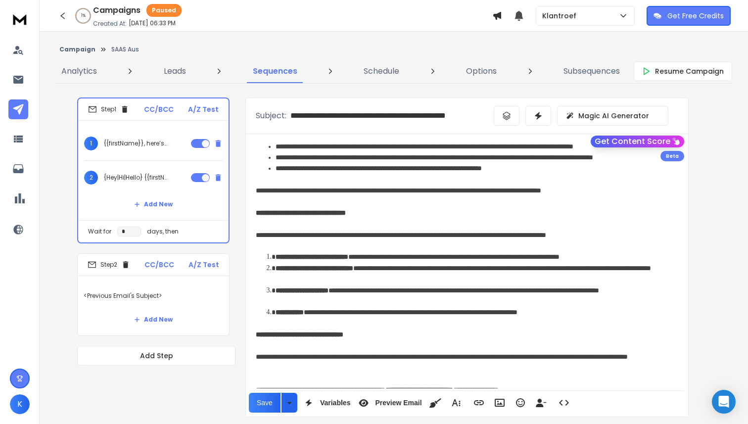
click at [151, 179] on p "{Hey|Hi|Hello} {{firstName}}?" at bounding box center [135, 178] width 63 height 8
type input "**********"
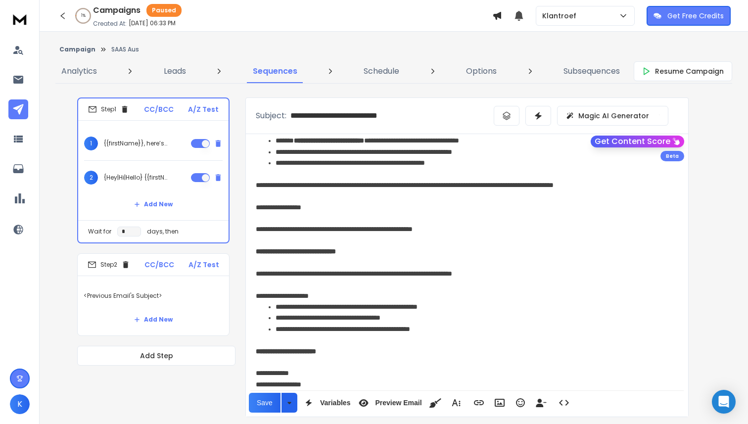
scroll to position [157, 0]
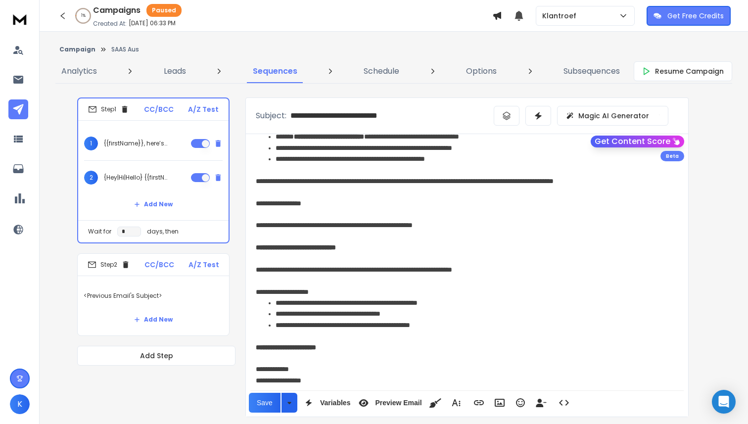
click at [161, 289] on p "<Previous Email's Subject>" at bounding box center [153, 296] width 139 height 28
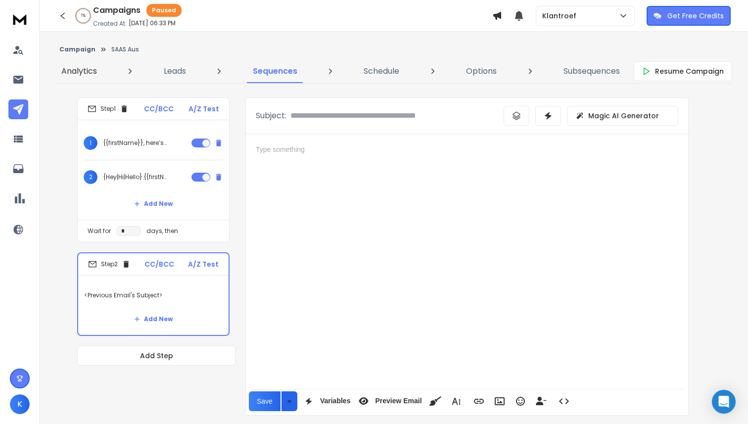
click at [92, 70] on p "Analytics" at bounding box center [79, 71] width 36 height 12
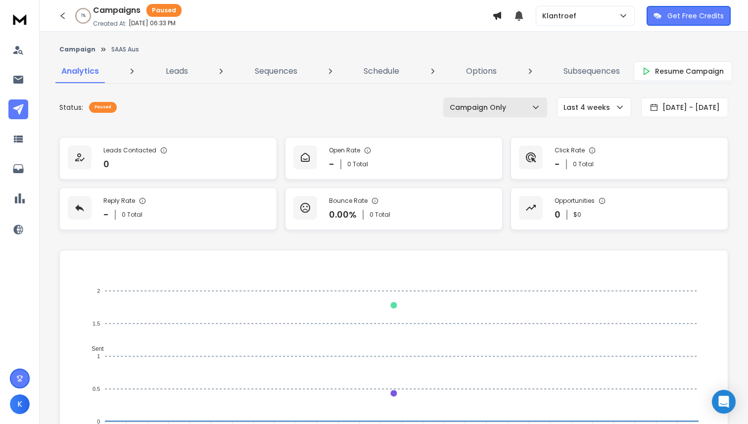
click at [495, 108] on div "Campaign Only" at bounding box center [495, 107] width 91 height 10
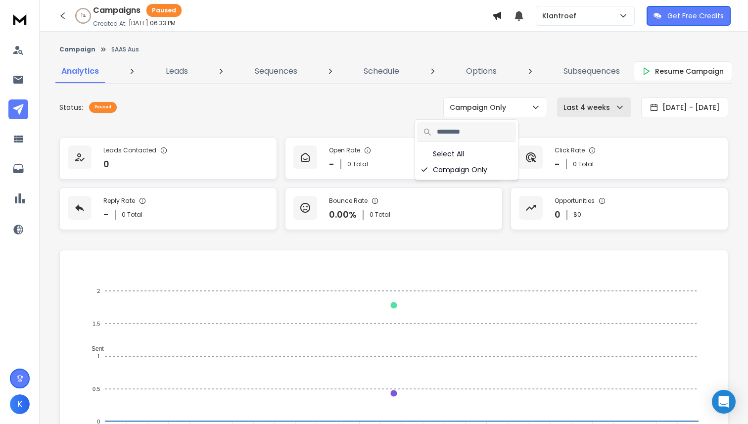
click at [563, 111] on p "Last 4 weeks" at bounding box center [588, 107] width 50 height 10
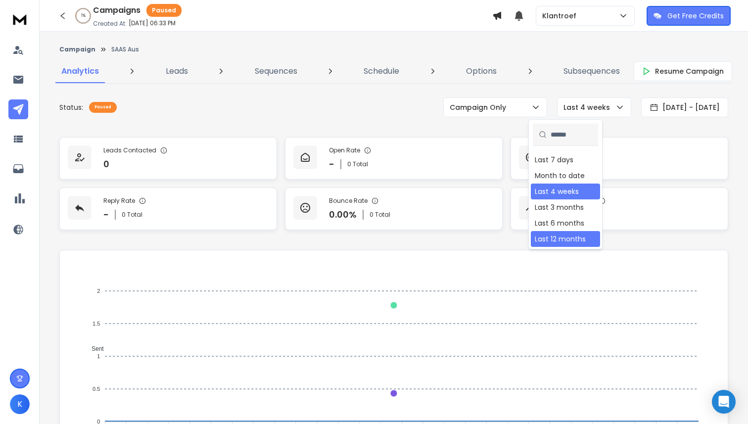
click at [561, 249] on div "Last 7 days Month to date Last 4 weeks Last 3 months Last 6 months Last 12 mont…" at bounding box center [565, 184] width 74 height 130
click at [559, 242] on div "Last 12 months" at bounding box center [560, 239] width 51 height 10
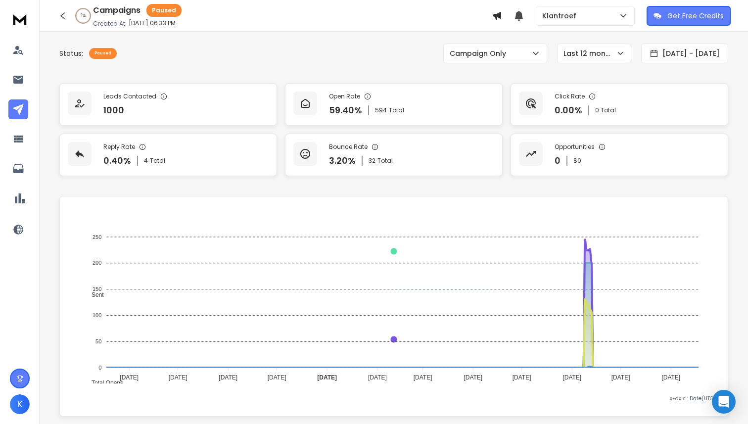
scroll to position [54, 0]
